Goal: Task Accomplishment & Management: Manage account settings

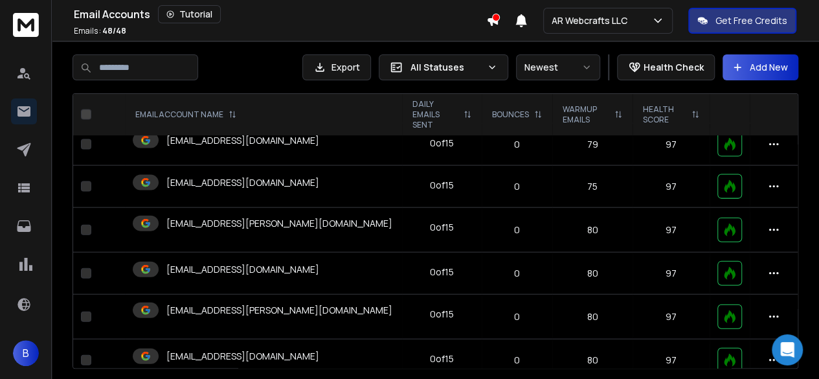
scroll to position [1788, 0]
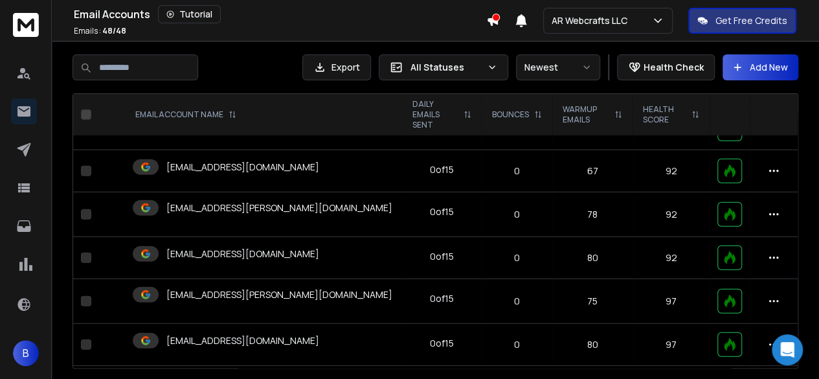
click at [444, 279] on td "0 of 15" at bounding box center [442, 296] width 80 height 34
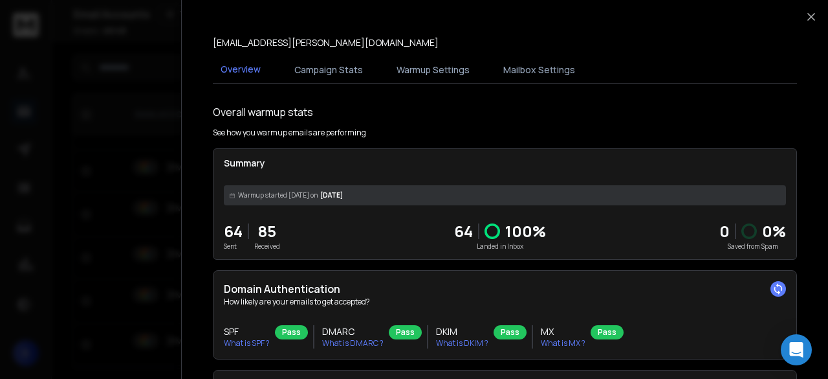
click at [820, 15] on div "Multi Select Table Sheet [EMAIL_ADDRESS][PERSON_NAME][DOMAIN_NAME] Overview Cam…" at bounding box center [504, 189] width 647 height 379
click at [809, 17] on icon "button" at bounding box center [811, 16] width 13 height 13
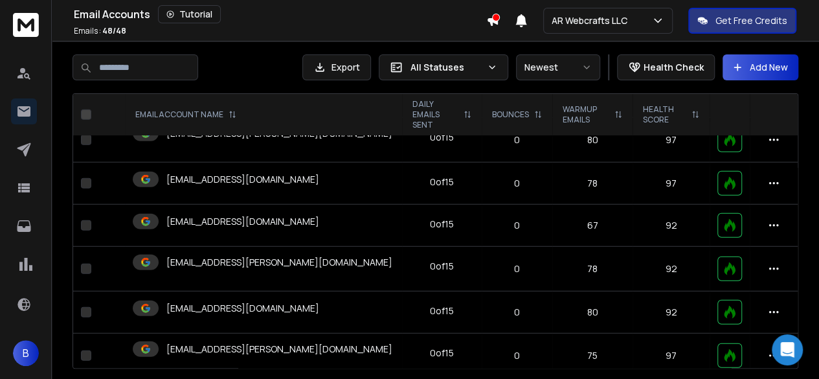
scroll to position [1788, 0]
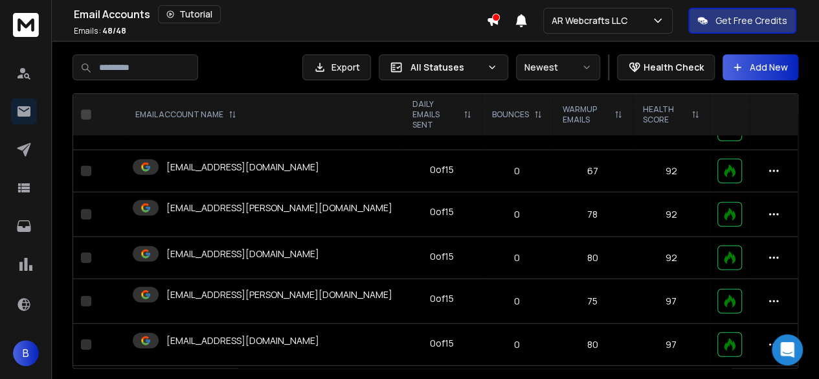
click at [498, 279] on td "0" at bounding box center [516, 301] width 71 height 45
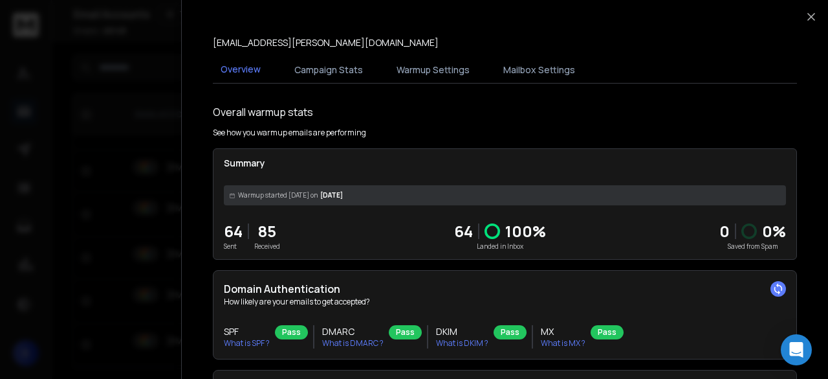
click at [809, 23] on div "Multi Select Table Sheet [EMAIL_ADDRESS][PERSON_NAME][DOMAIN_NAME] Overview Cam…" at bounding box center [504, 189] width 647 height 379
click at [808, 17] on icon "button" at bounding box center [811, 17] width 6 height 6
